Goal: Task Accomplishment & Management: Manage account settings

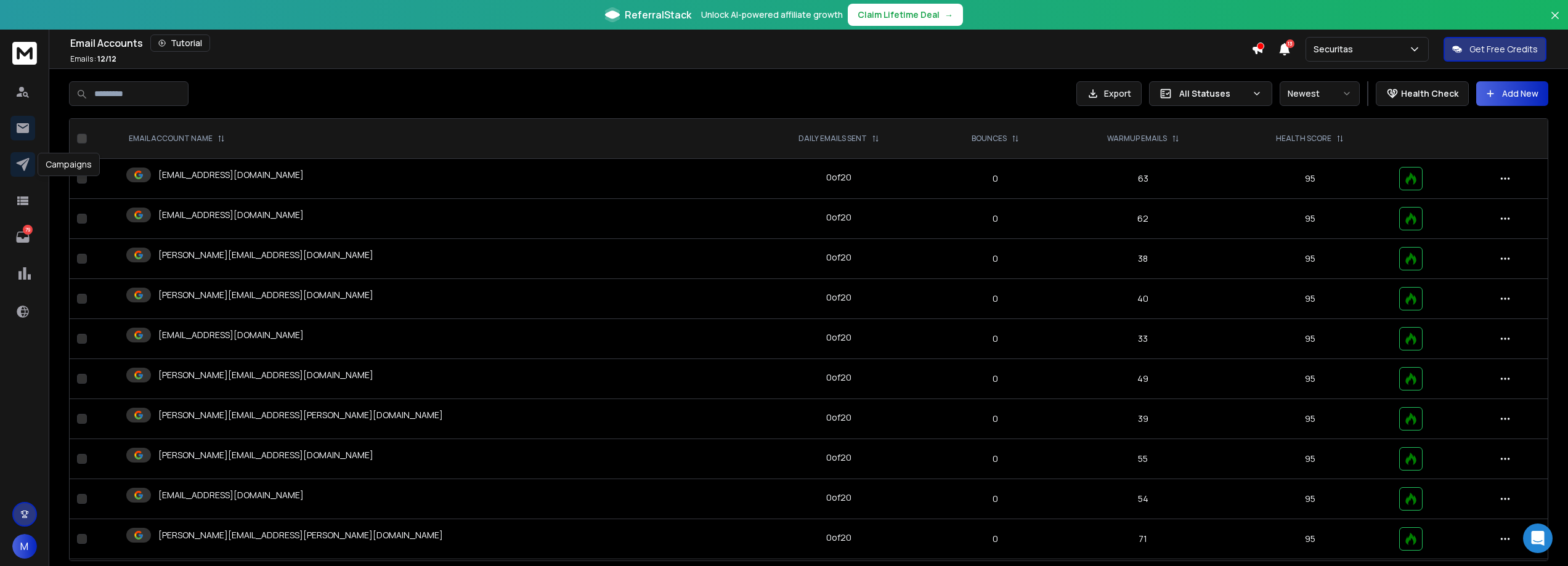
click at [27, 164] on icon at bounding box center [23, 164] width 15 height 15
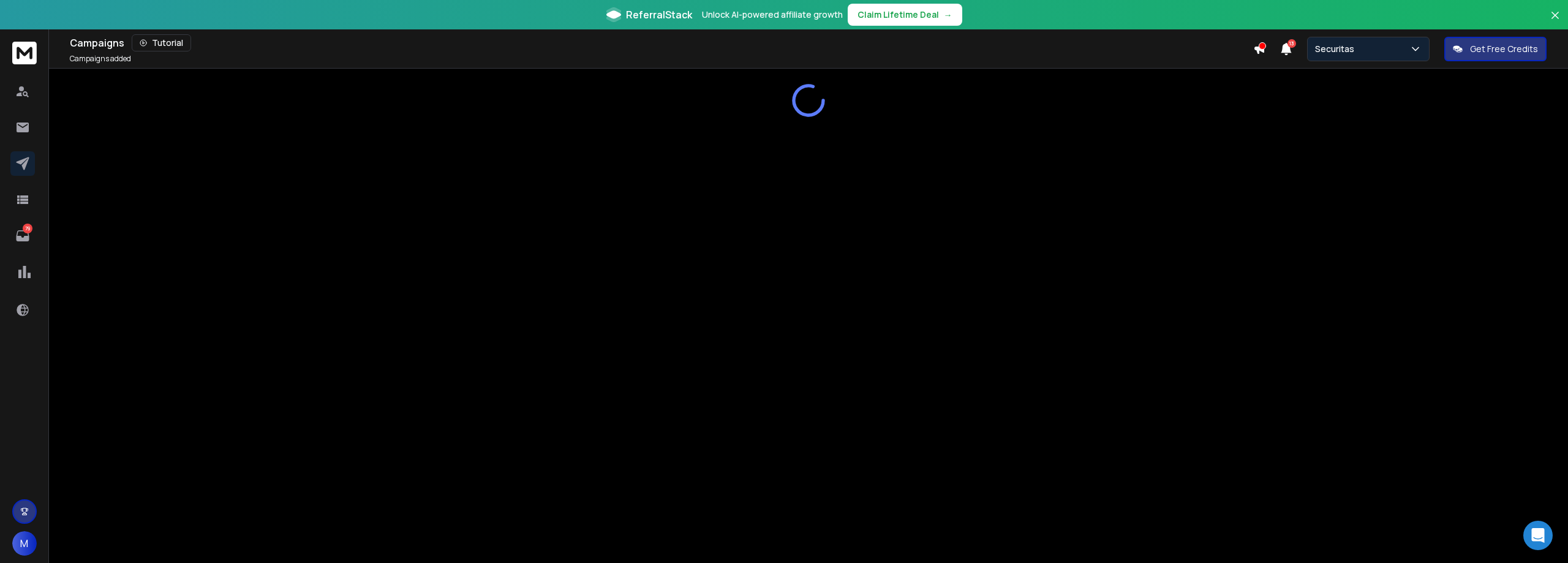
click at [1353, 54] on p "Securitas" at bounding box center [1337, 49] width 44 height 13
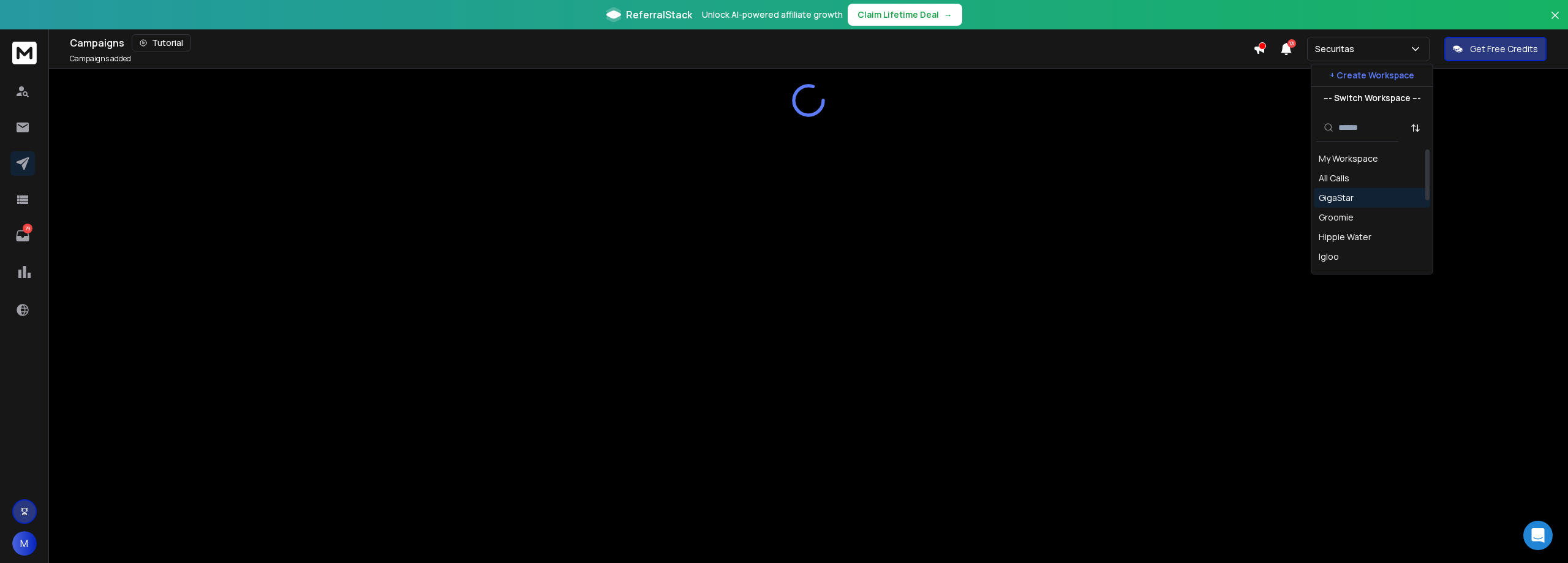
click at [1353, 199] on div "GigaStar" at bounding box center [1336, 198] width 35 height 13
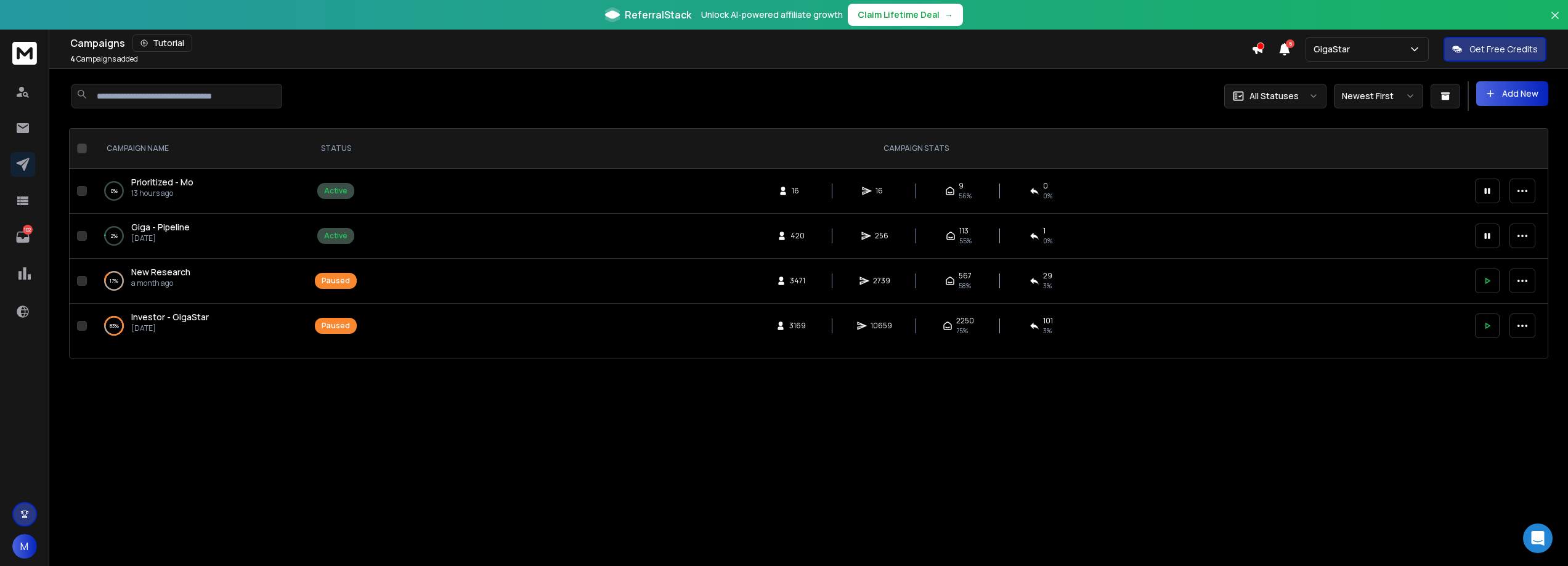
click at [610, 175] on td "16 16 9 56 % 0 0 %" at bounding box center [915, 191] width 1103 height 45
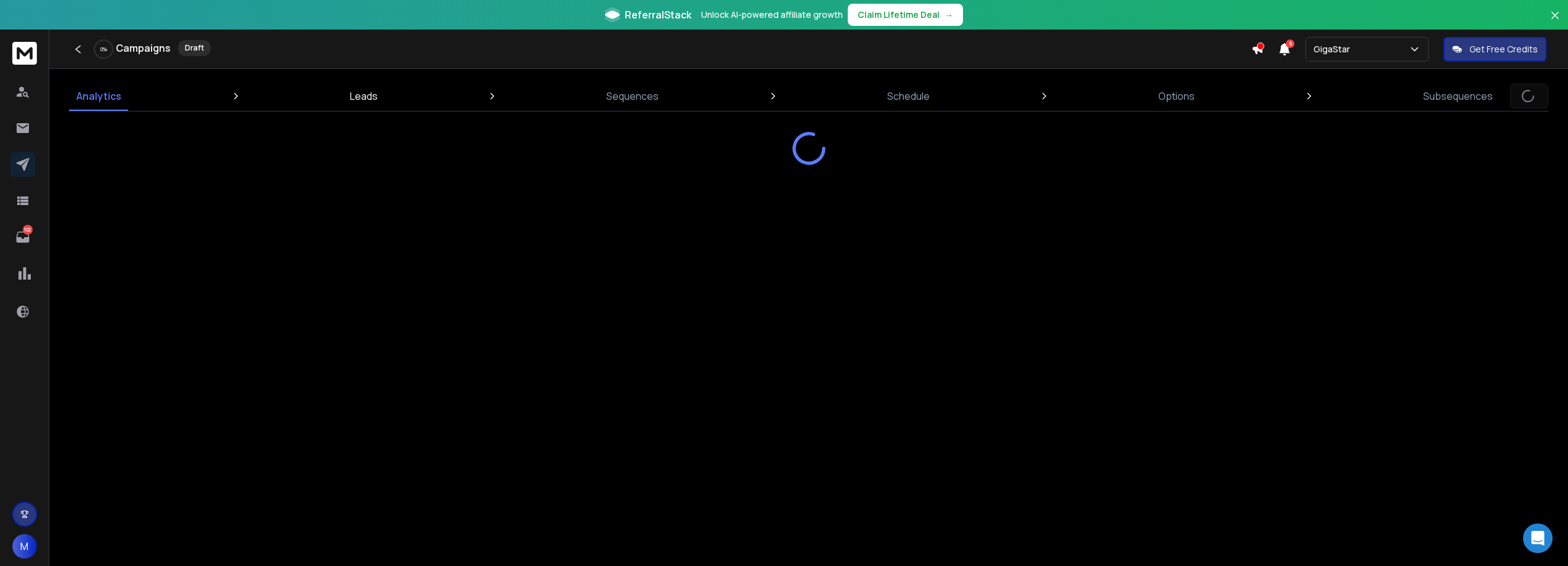
click at [371, 93] on p "Leads" at bounding box center [363, 96] width 27 height 15
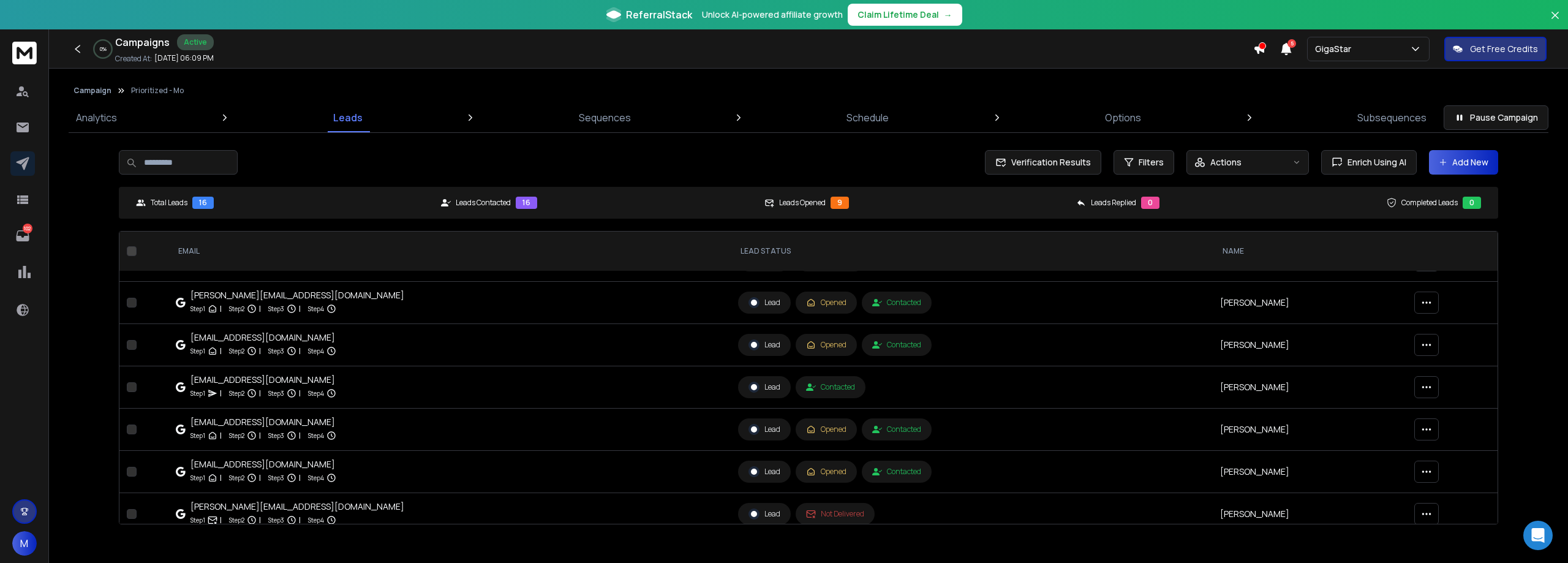
scroll to position [163, 0]
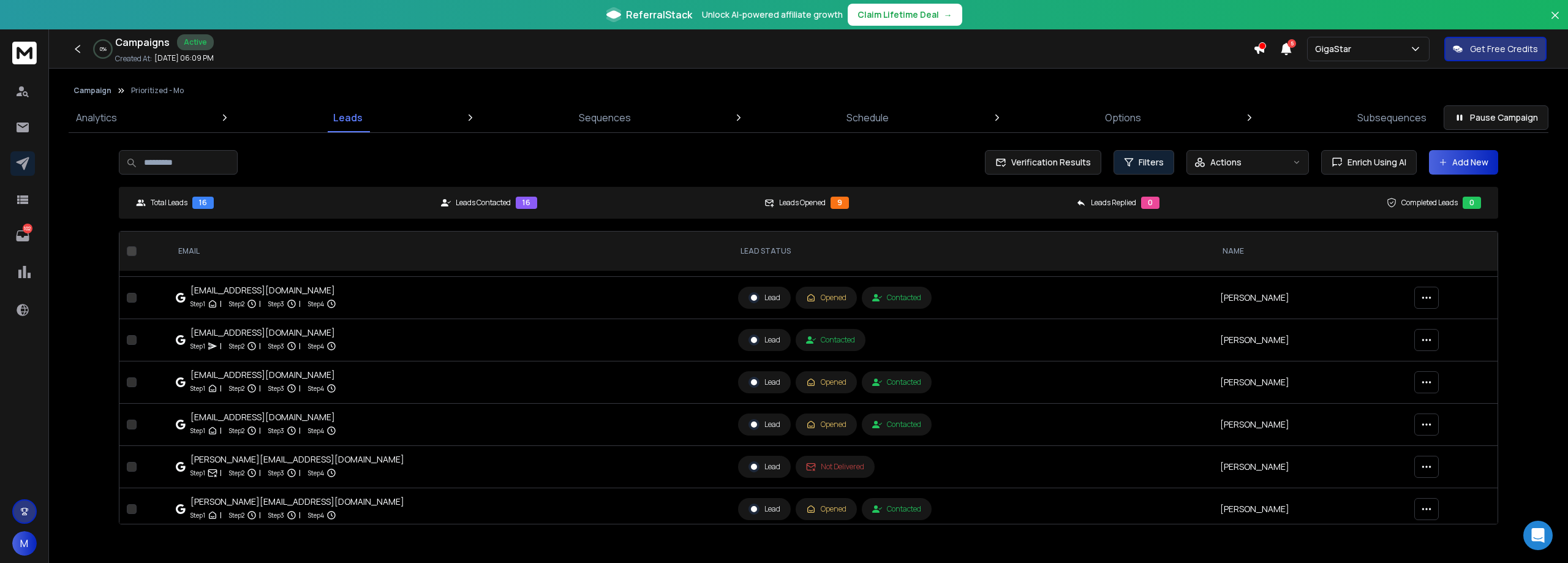
click at [1162, 166] on span "Filters" at bounding box center [1151, 162] width 25 height 13
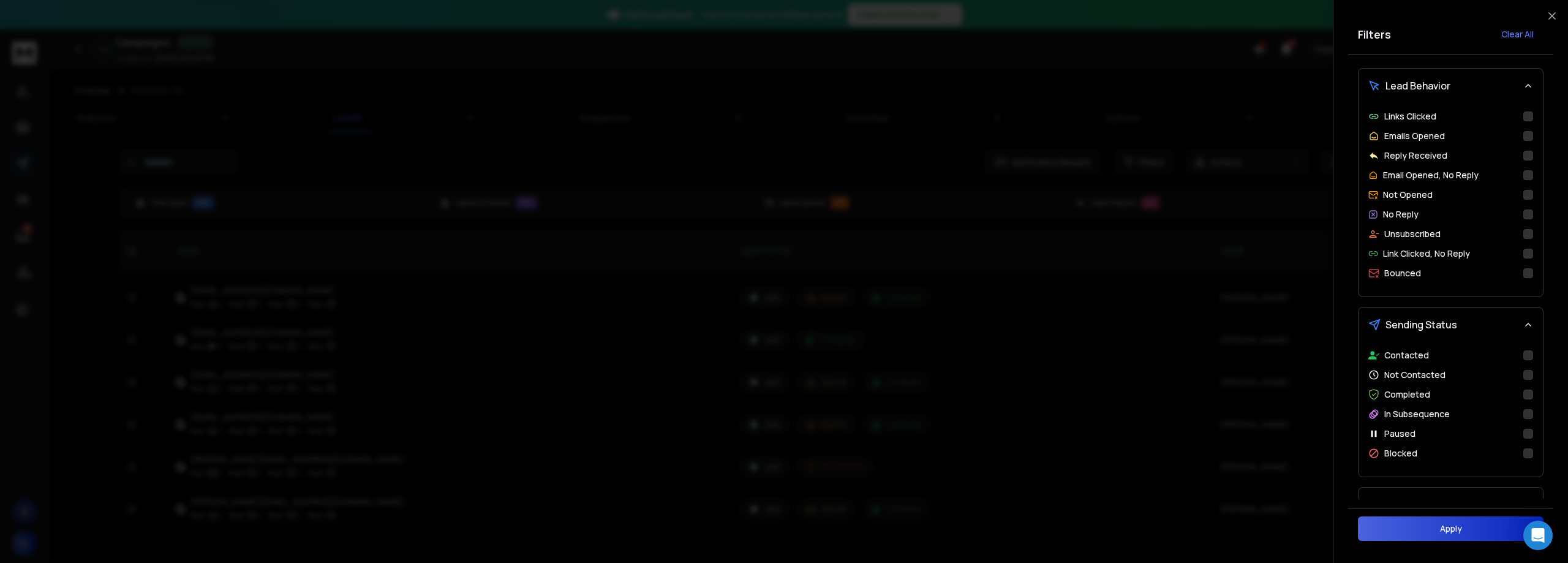
scroll to position [0, 0]
click at [1523, 275] on button "Bounced" at bounding box center [1528, 274] width 10 height 10
click at [1458, 539] on button "Apply" at bounding box center [1450, 528] width 185 height 24
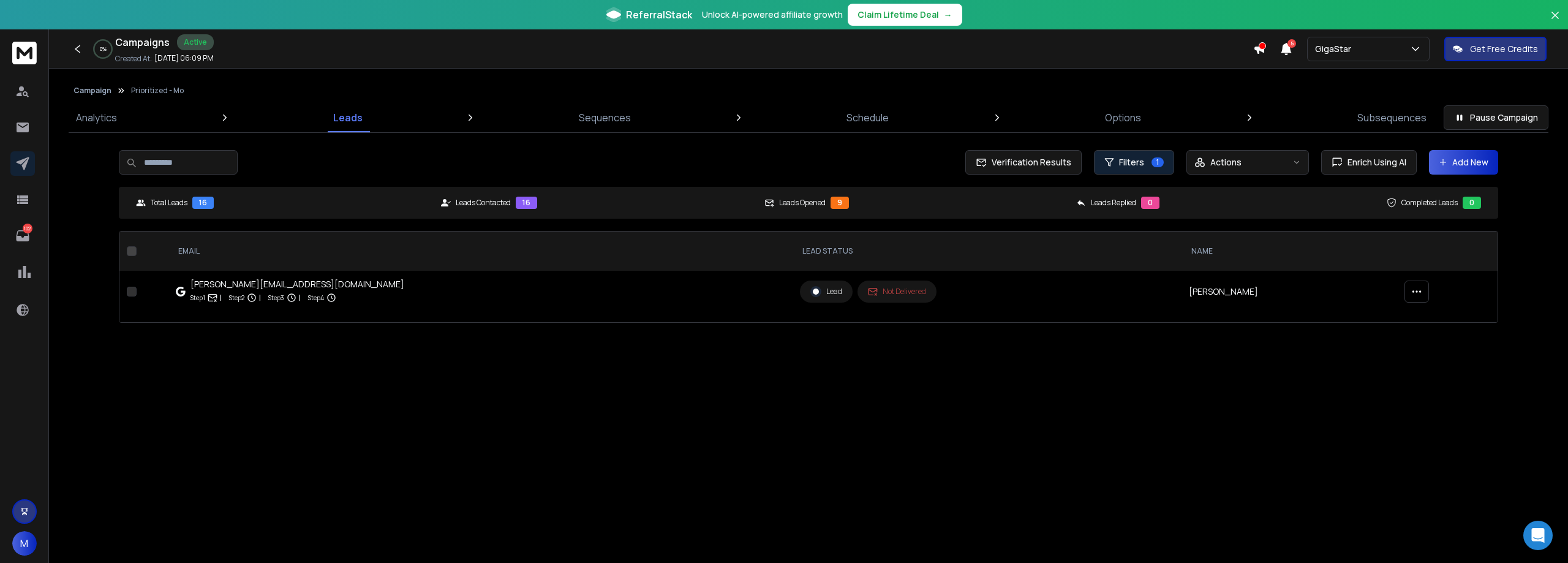
click at [1122, 158] on span "Filters" at bounding box center [1131, 162] width 25 height 13
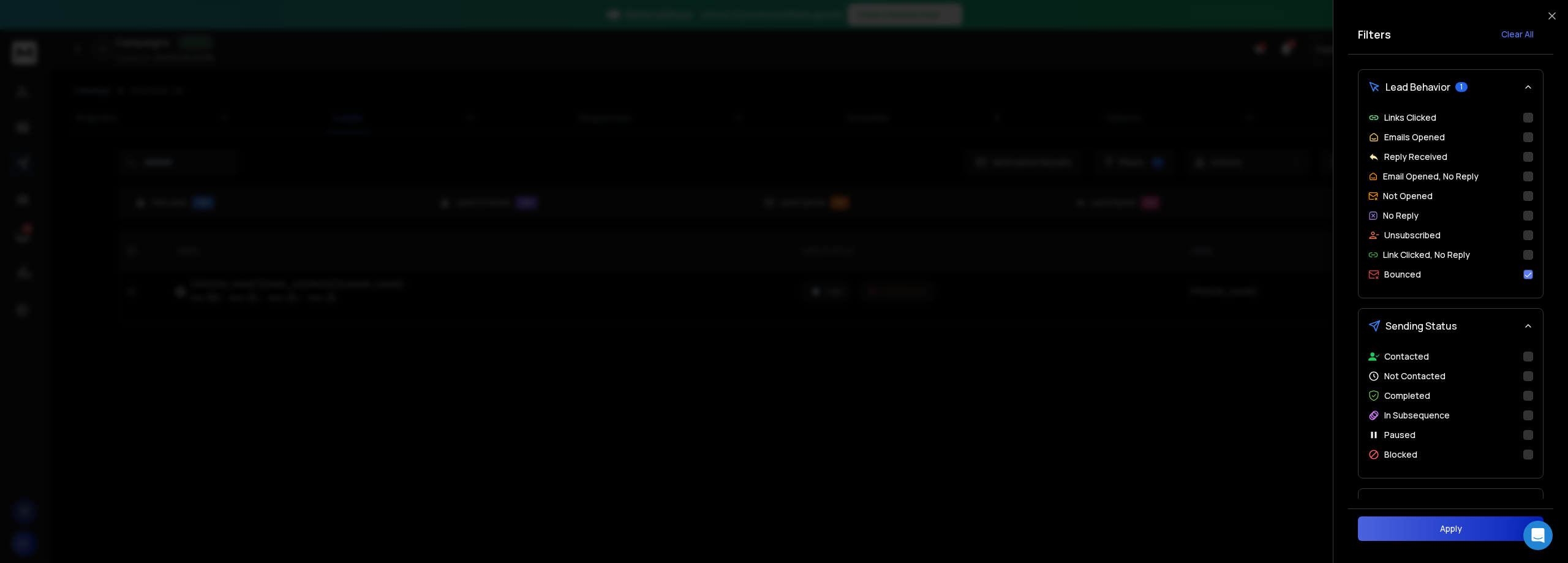
click at [1523, 276] on button "Bounced" at bounding box center [1528, 274] width 10 height 10
click at [1220, 419] on div at bounding box center [784, 281] width 1568 height 563
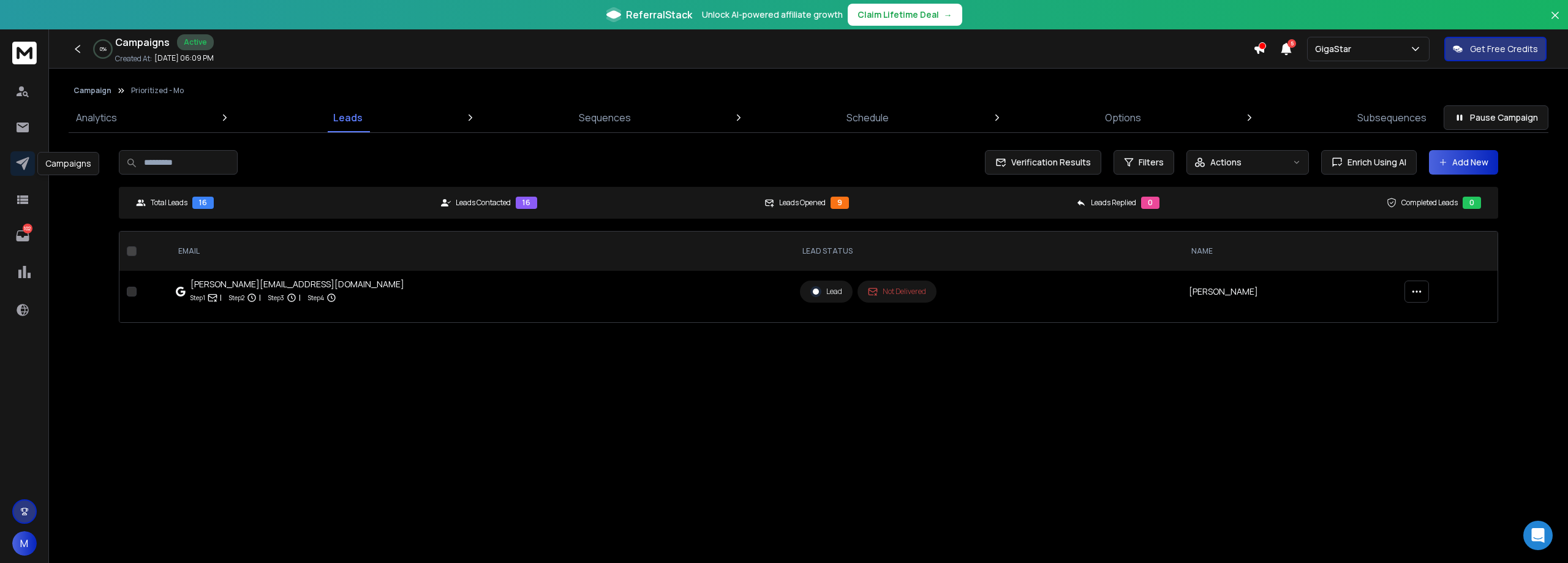
click at [30, 157] on link at bounding box center [22, 163] width 24 height 24
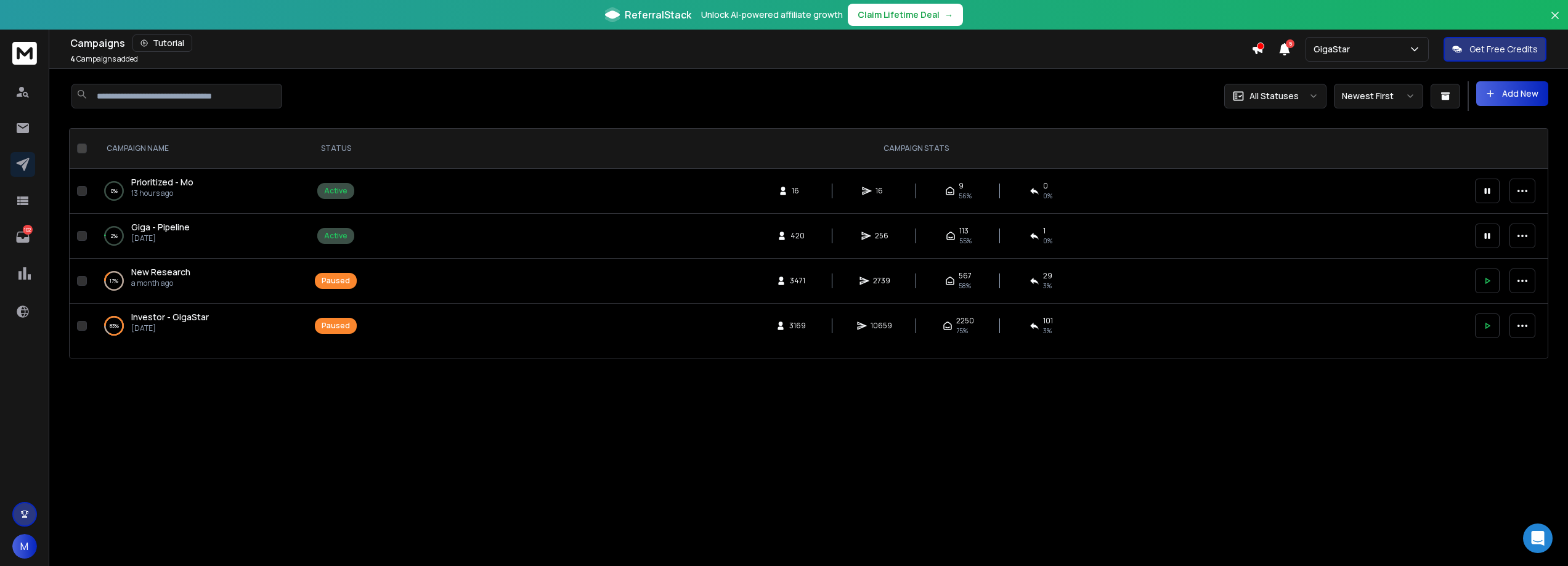
click at [260, 229] on div "2 % Giga - Pipeline [DATE]" at bounding box center [200, 236] width 191 height 30
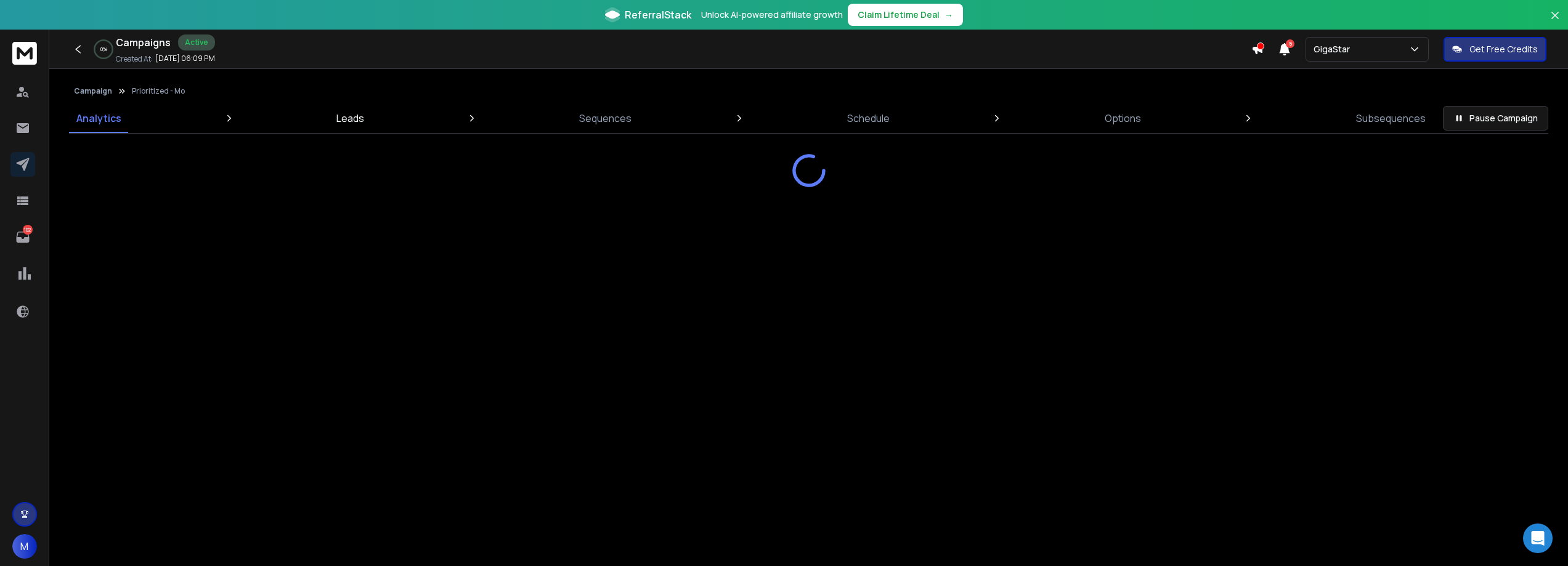
click at [355, 124] on p "Leads" at bounding box center [350, 118] width 27 height 15
